Goal: Task Accomplishment & Management: Manage account settings

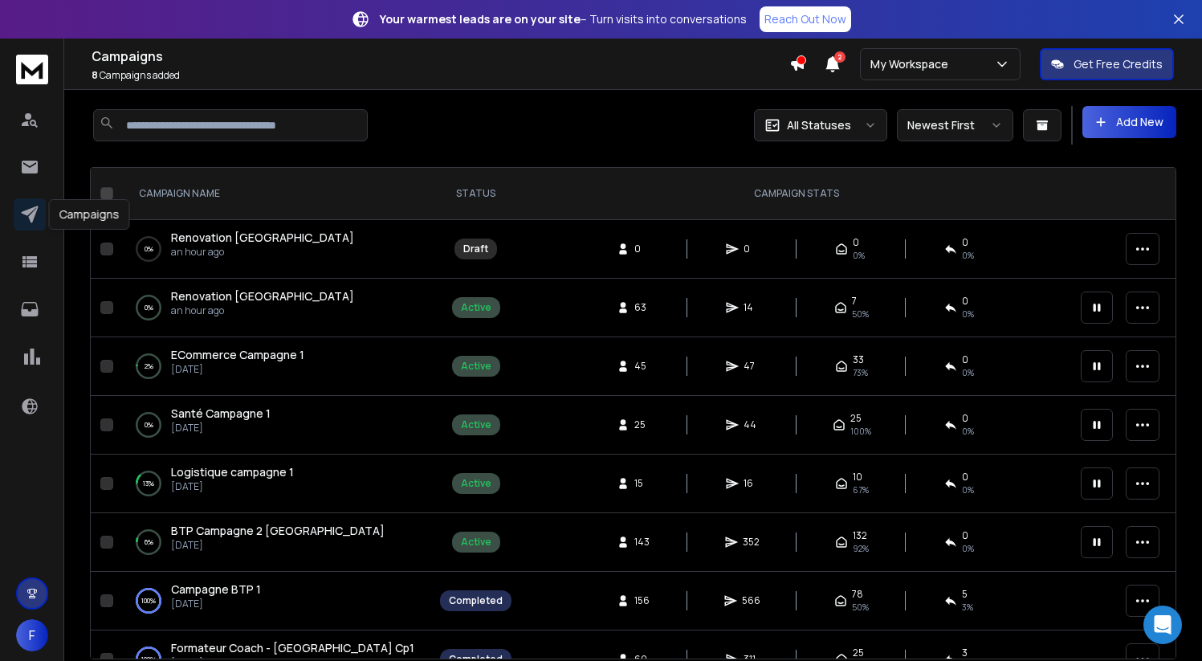
scroll to position [39, 0]
click at [116, 249] on div at bounding box center [109, 249] width 19 height 13
click at [112, 249] on button "button" at bounding box center [106, 249] width 13 height 13
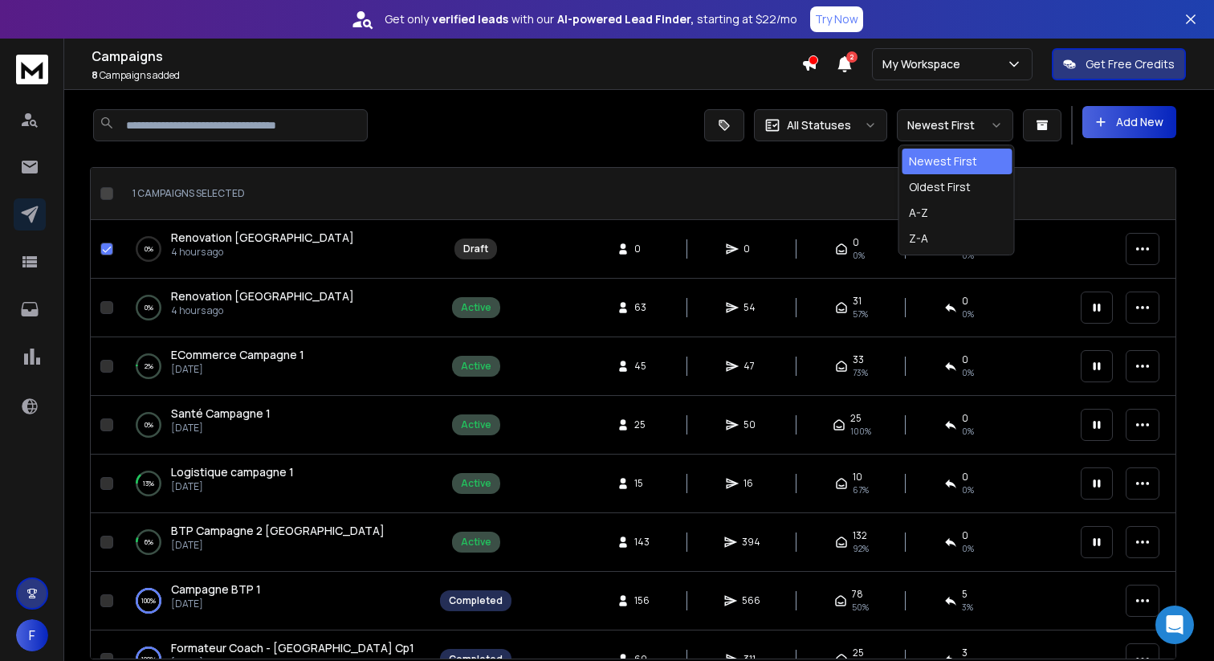
click at [962, 132] on button "Newest First" at bounding box center [955, 125] width 116 height 32
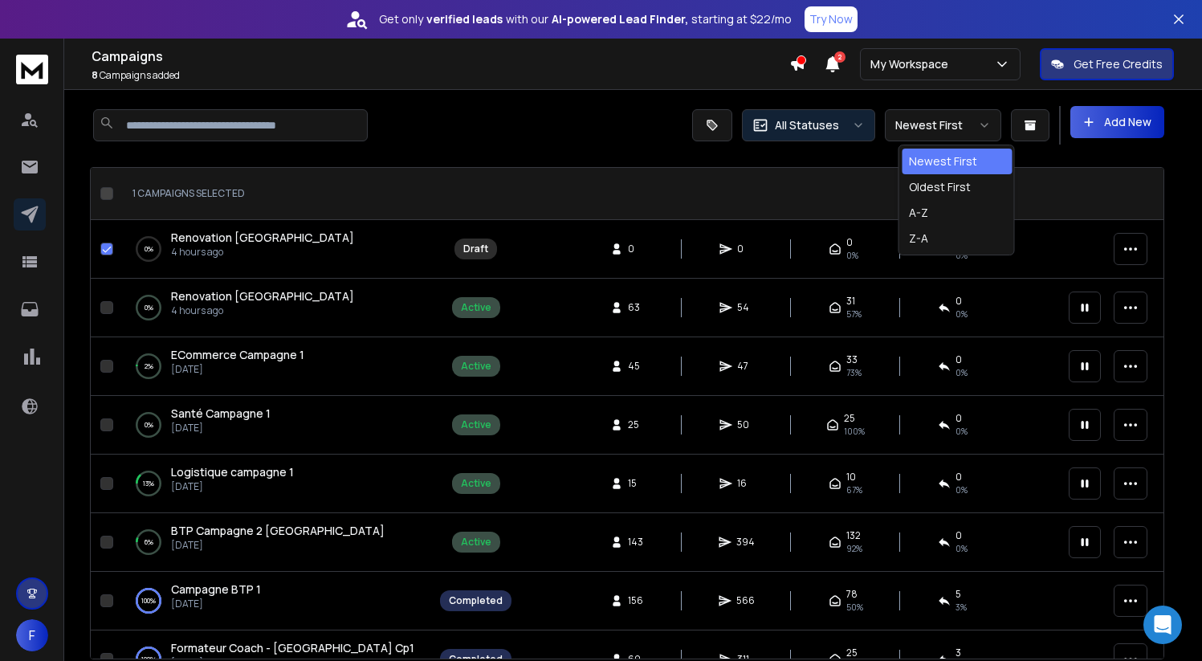
click at [865, 125] on icon "button" at bounding box center [858, 125] width 13 height 13
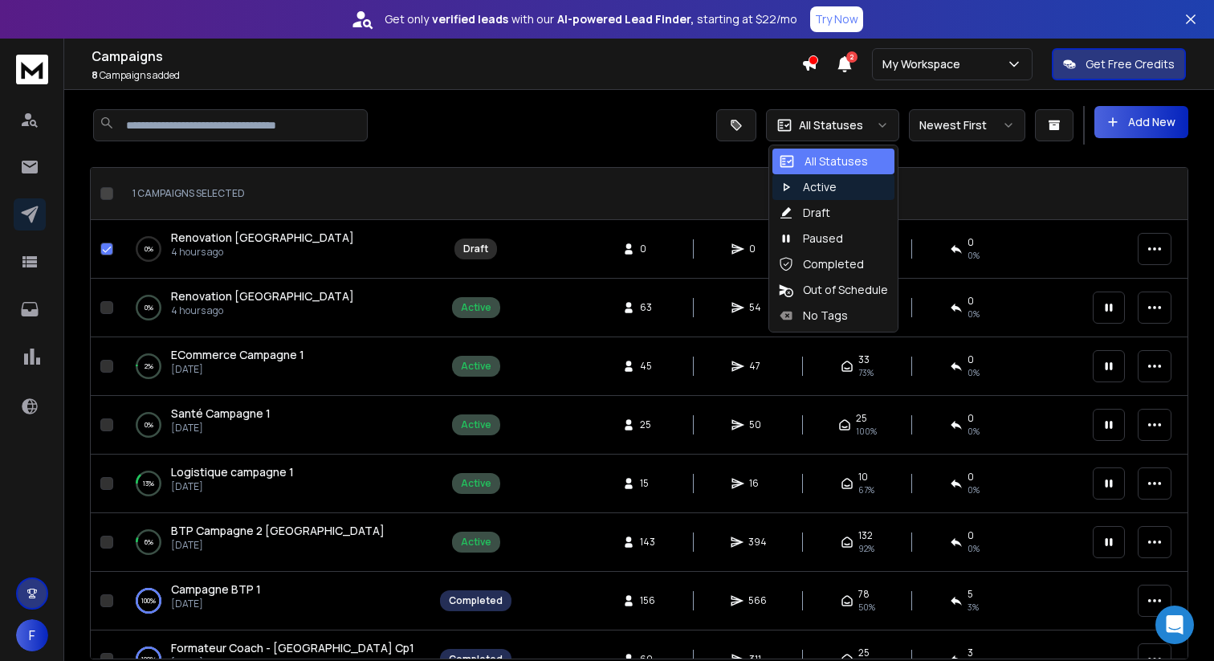
click at [647, 134] on div "Campaigns 8 Campaigns Added All Statuses Newest First Add New" at bounding box center [913, 125] width 549 height 39
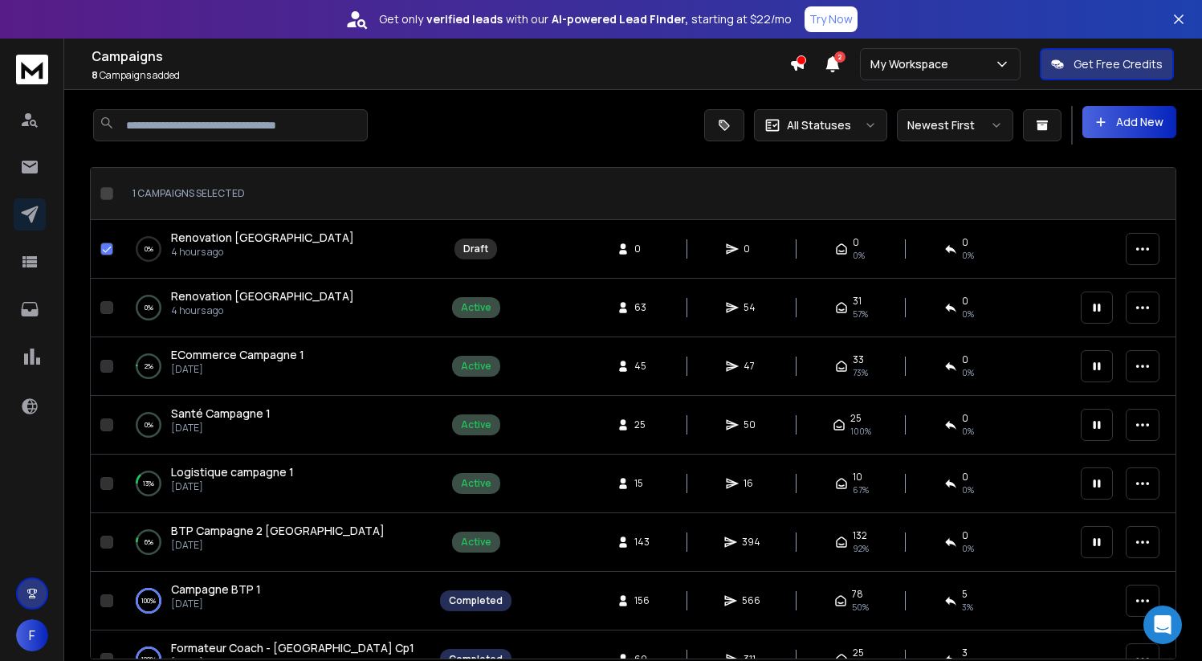
click at [1136, 249] on icon "button" at bounding box center [1142, 248] width 13 height 3
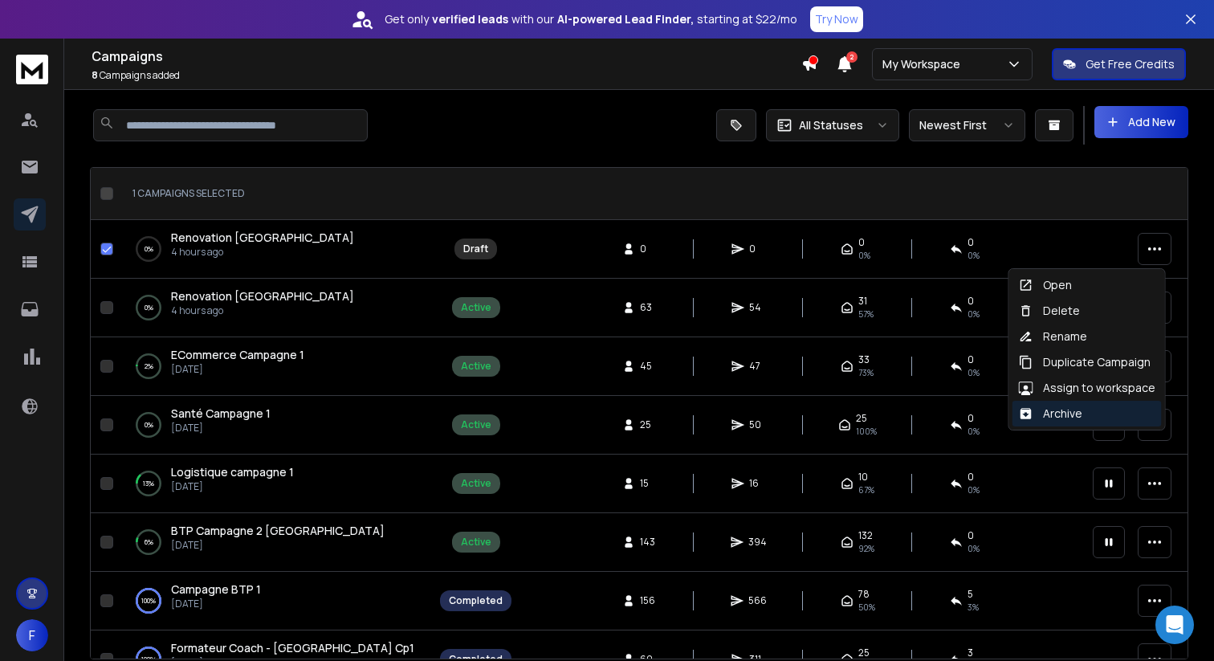
click at [1050, 415] on div "Archive" at bounding box center [1050, 414] width 63 height 16
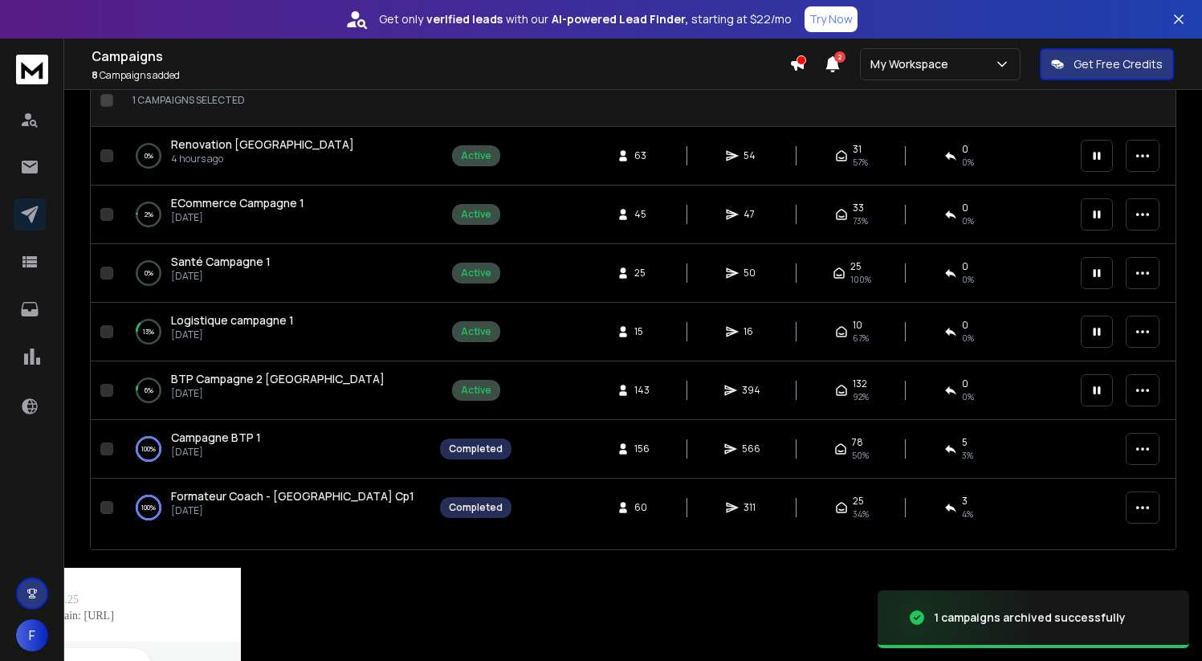
scroll to position [122, 0]
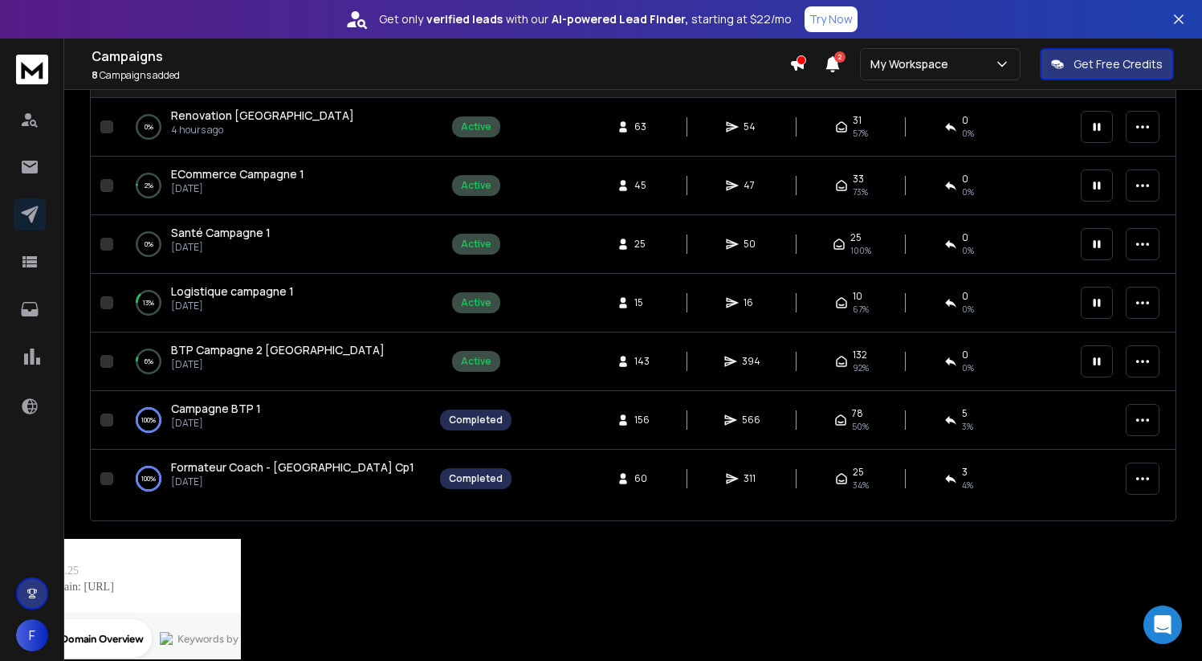
click at [606, 597] on div "Campaigns 8 Campaigns Added All Statuses Newest First Add New 1 campaigns selec…" at bounding box center [633, 314] width 1087 height 661
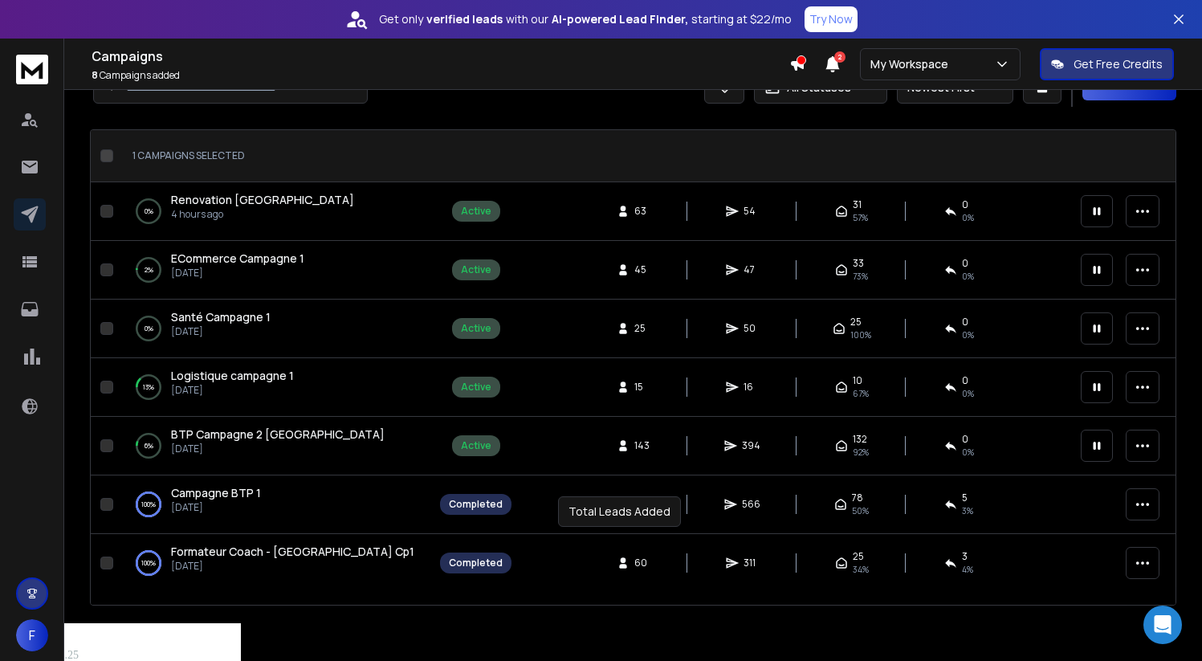
scroll to position [0, 0]
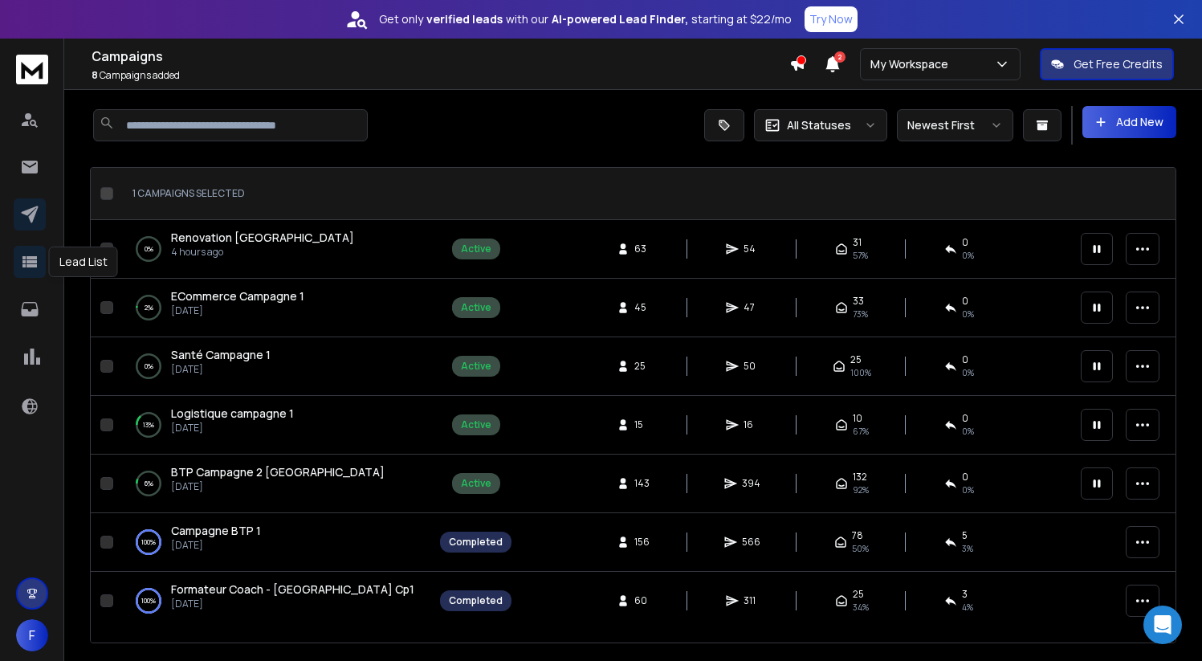
click at [24, 257] on icon at bounding box center [29, 261] width 14 height 11
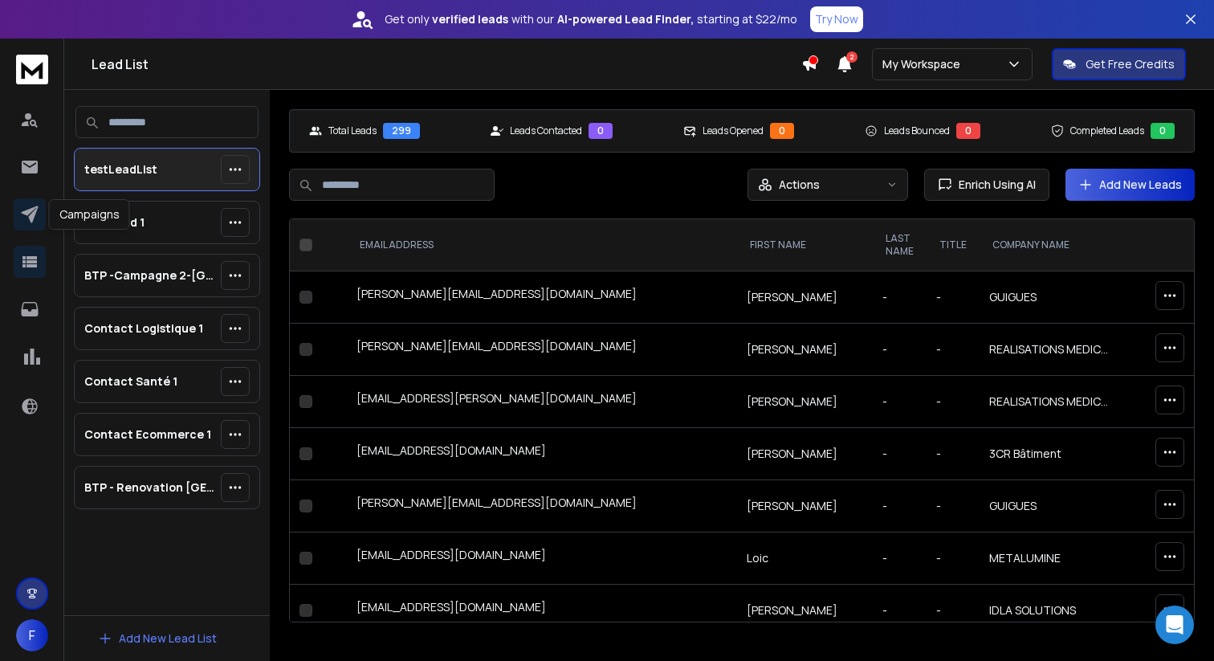
click at [39, 206] on icon at bounding box center [29, 214] width 19 height 19
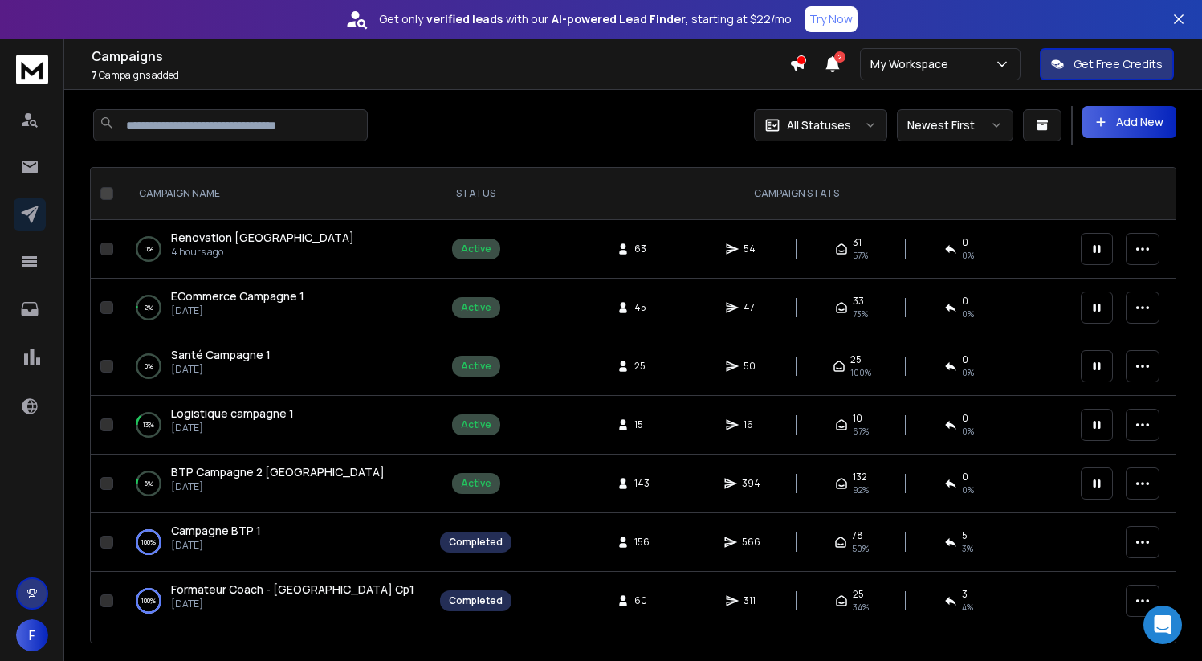
click at [595, 151] on div "Campaigns 7 Campaigns Added All Statuses Newest First Add New CAMPAIGN NAME STA…" at bounding box center [633, 436] width 1087 height 661
